Goal: Task Accomplishment & Management: Use online tool/utility

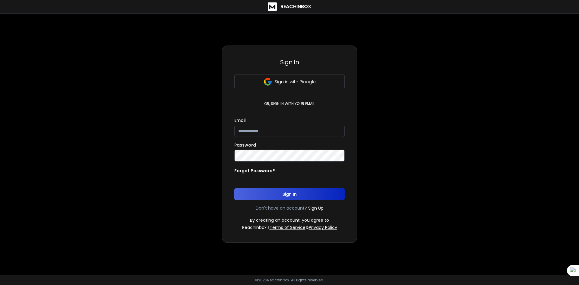
click at [257, 130] on input "email" at bounding box center [289, 131] width 110 height 12
type input "**********"
click at [335, 155] on icon at bounding box center [337, 155] width 5 height 5
click at [304, 196] on button "Sign In" at bounding box center [289, 194] width 110 height 12
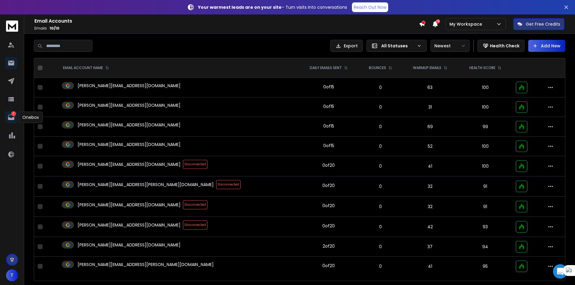
click at [7, 115] on link "1" at bounding box center [11, 117] width 12 height 12
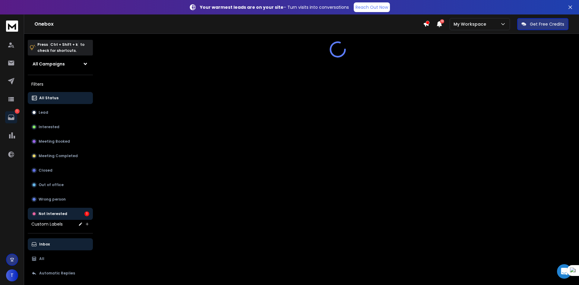
click at [55, 211] on button "Not Interested 1" at bounding box center [60, 214] width 65 height 12
